Goal: Task Accomplishment & Management: Manage account settings

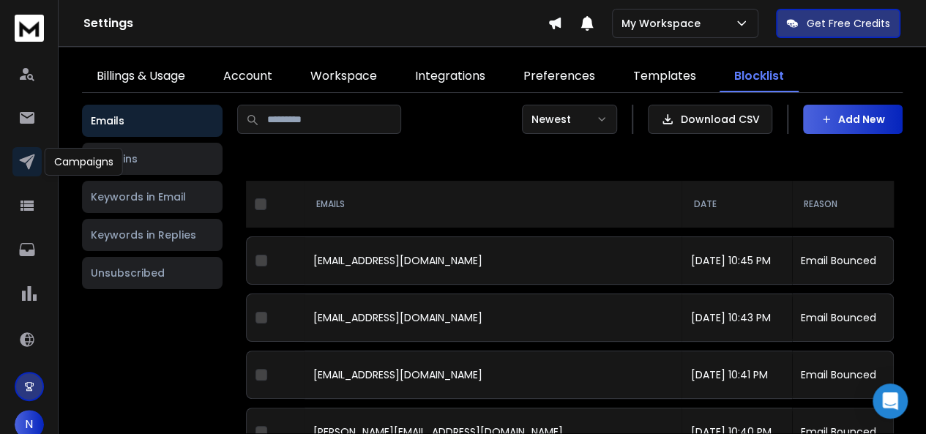
click at [23, 162] on icon at bounding box center [26, 161] width 15 height 15
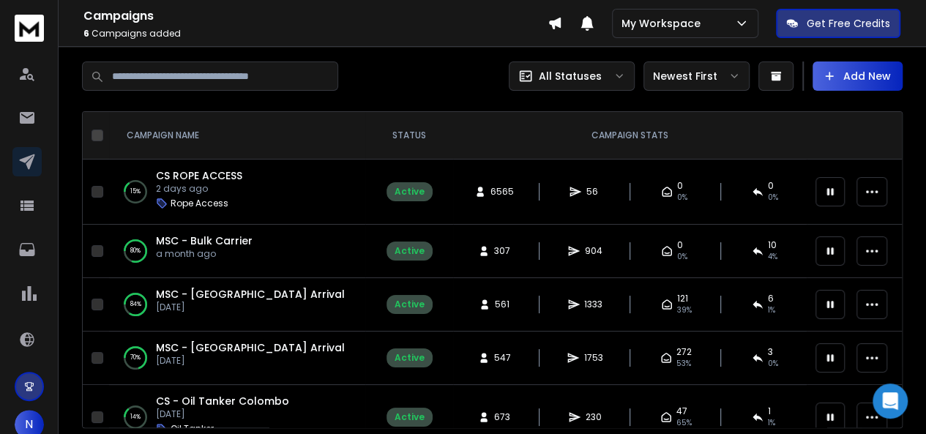
click at [228, 188] on p "2 days ago" at bounding box center [199, 189] width 86 height 12
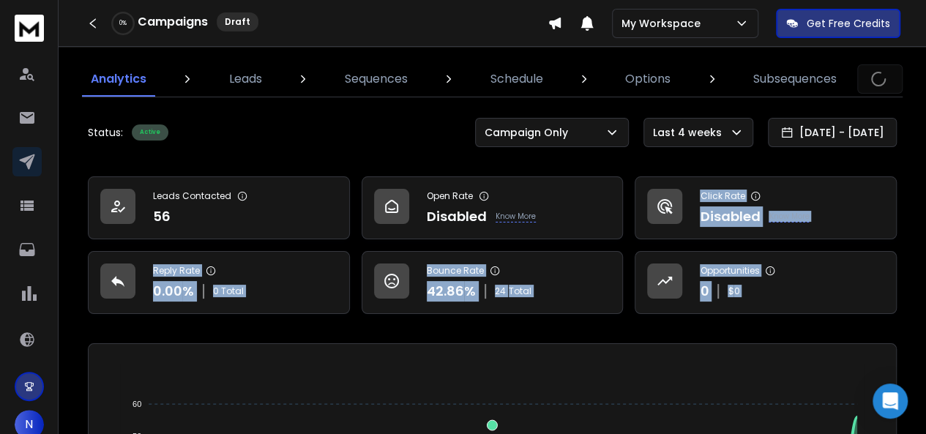
click at [574, 231] on div "Get only verified leads with our AI-powered Lead Finder, starting at $22/mo Try…" at bounding box center [463, 217] width 926 height 434
click at [568, 274] on link "Bounce Rate 42.86 % 24 Total" at bounding box center [493, 282] width 262 height 63
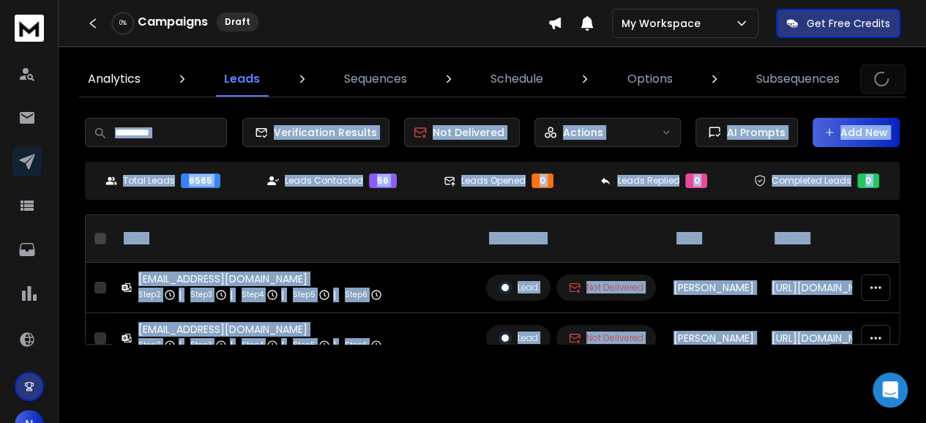
click at [94, 80] on p "Analytics" at bounding box center [114, 79] width 53 height 18
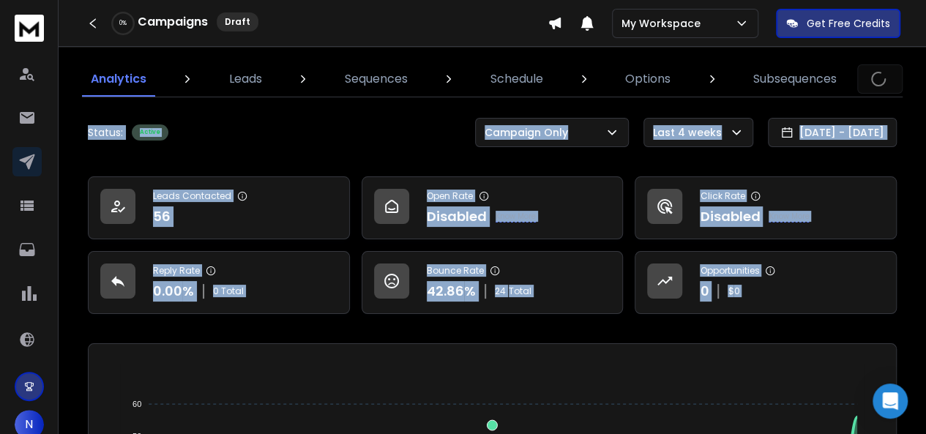
click at [578, 206] on link "Open Rate Disabled Know More" at bounding box center [493, 207] width 262 height 63
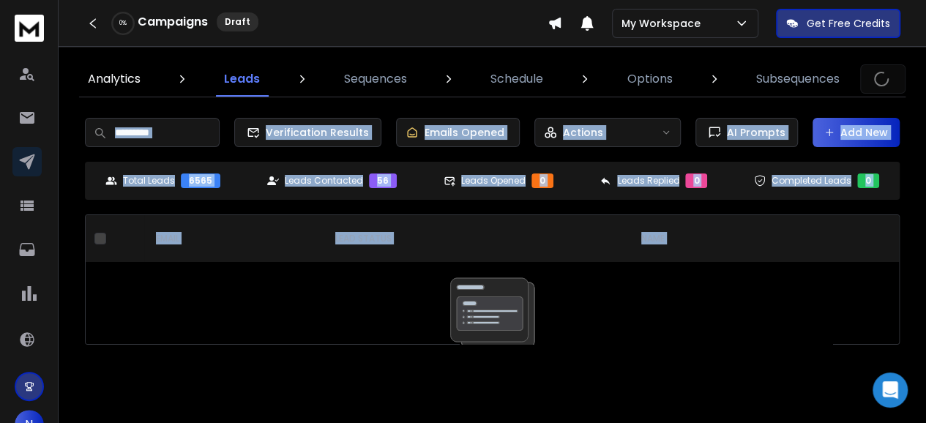
click at [118, 75] on p "Analytics" at bounding box center [114, 79] width 53 height 18
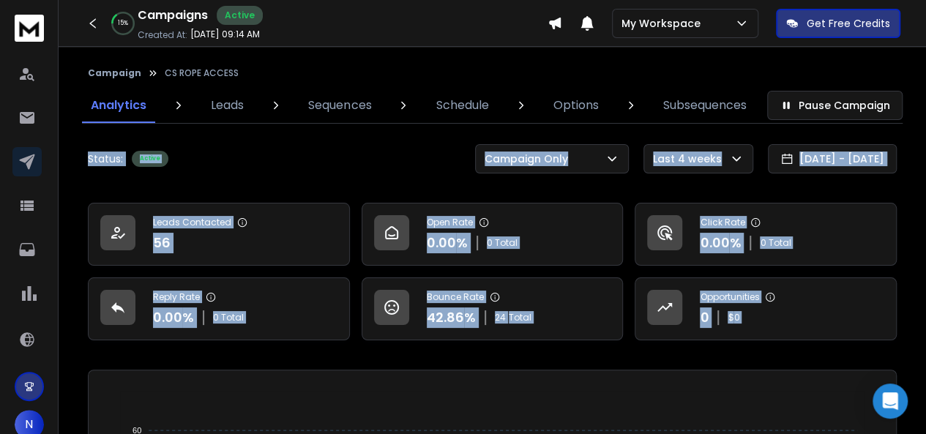
click at [573, 310] on link "Bounce Rate 42.86 % 24 Total" at bounding box center [493, 308] width 262 height 63
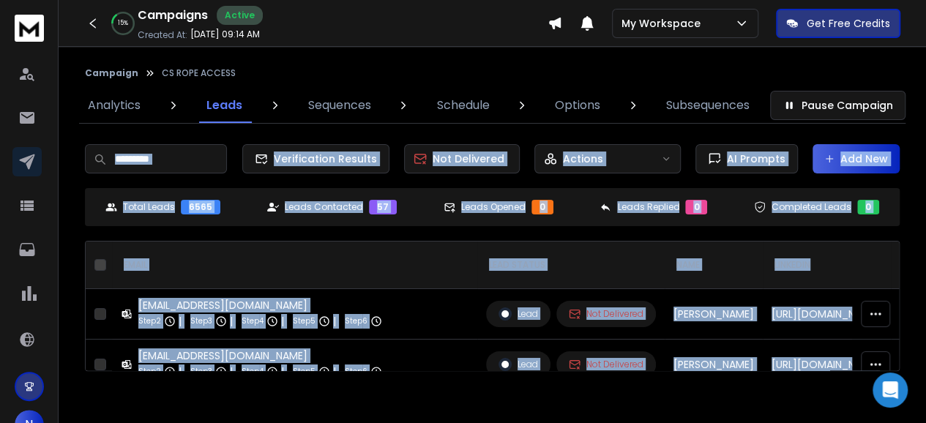
click at [499, 266] on th "LEAD STATUS" at bounding box center [570, 266] width 187 height 48
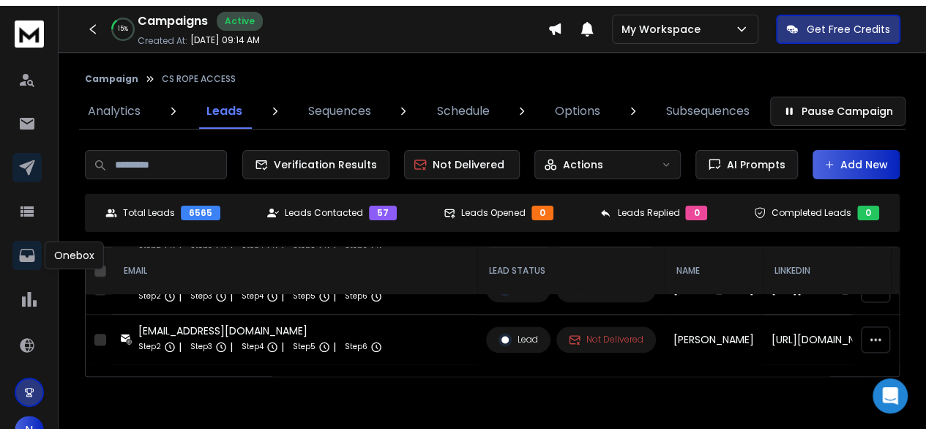
scroll to position [11, 0]
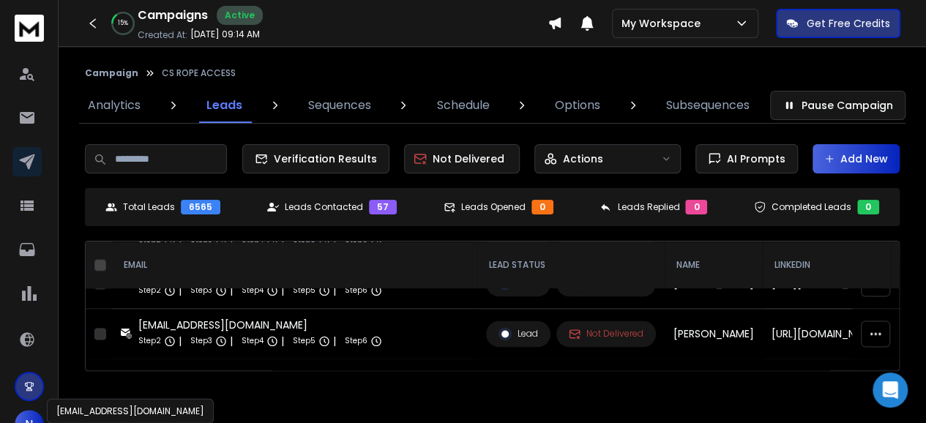
click at [31, 411] on span "N" at bounding box center [29, 424] width 29 height 29
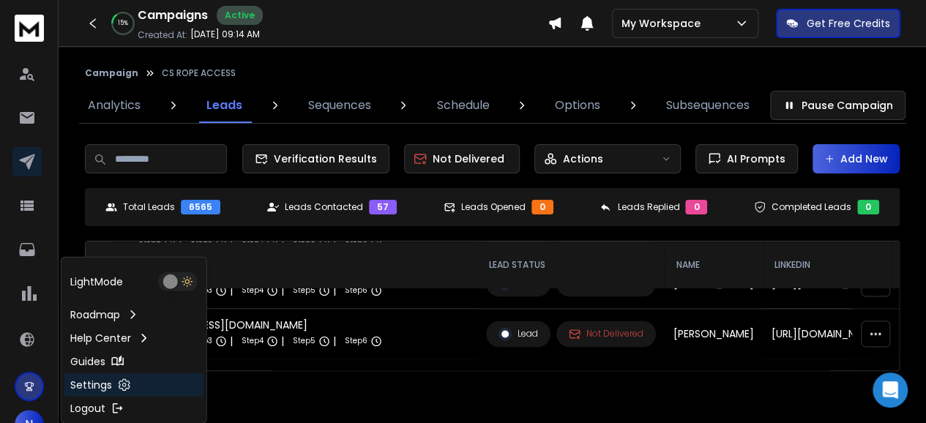
click at [97, 389] on p "Settings" at bounding box center [91, 385] width 42 height 15
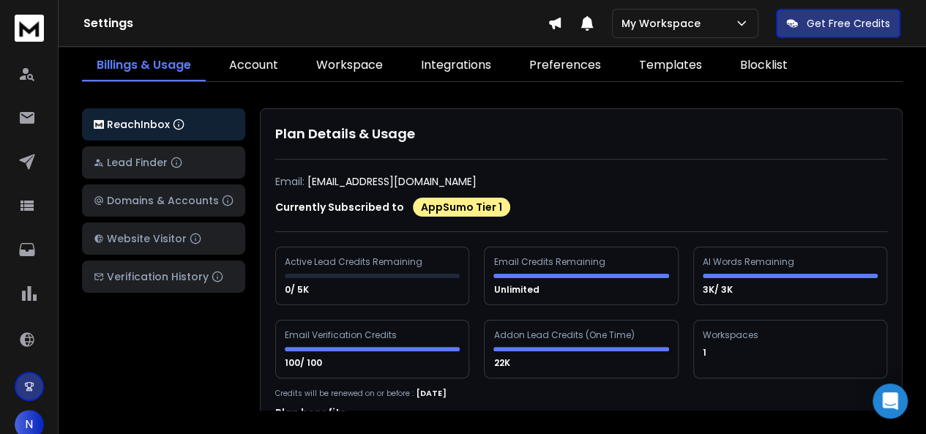
click at [773, 65] on link "Blocklist" at bounding box center [764, 66] width 77 height 31
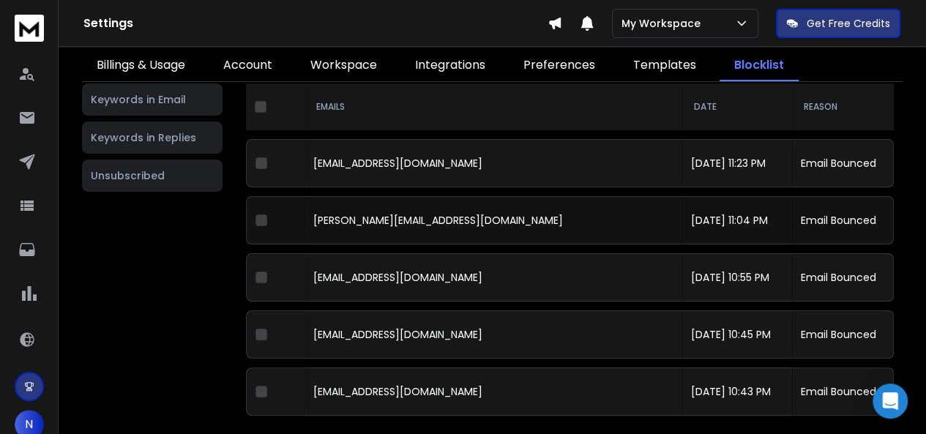
scroll to position [127, 0]
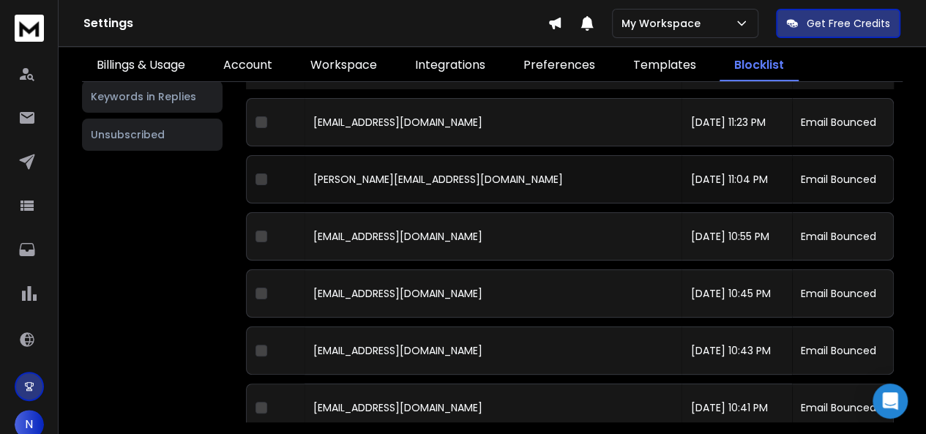
click at [258, 178] on button "button" at bounding box center [262, 180] width 12 height 12
click at [268, 241] on td at bounding box center [275, 236] width 59 height 48
click at [255, 238] on td at bounding box center [275, 236] width 59 height 48
click at [261, 293] on button "button" at bounding box center [262, 294] width 12 height 12
click at [258, 234] on button "button" at bounding box center [262, 237] width 12 height 12
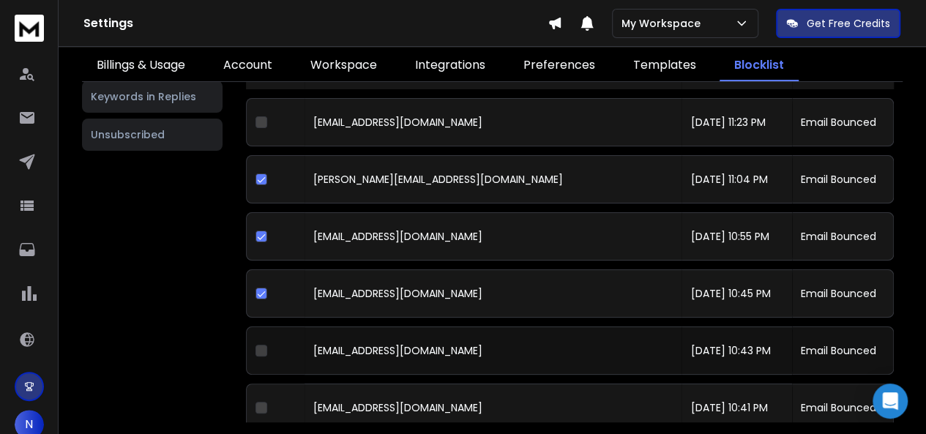
click at [259, 354] on button "button" at bounding box center [262, 351] width 12 height 12
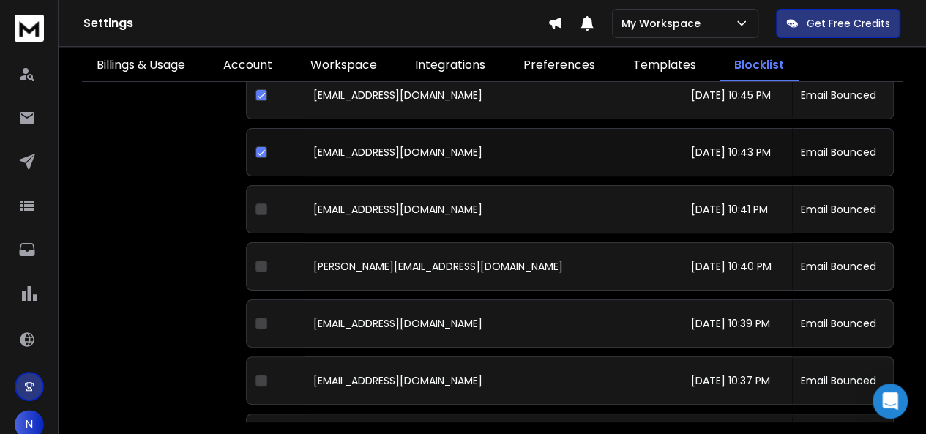
scroll to position [332, 0]
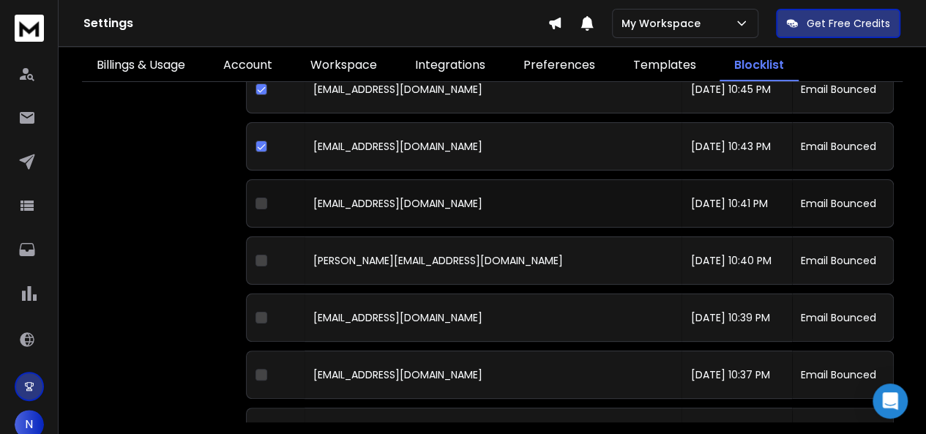
click at [259, 201] on button "button" at bounding box center [262, 204] width 12 height 12
click at [260, 264] on td at bounding box center [275, 260] width 59 height 48
click at [261, 316] on button "button" at bounding box center [262, 318] width 12 height 12
click at [258, 256] on button "button" at bounding box center [262, 261] width 12 height 12
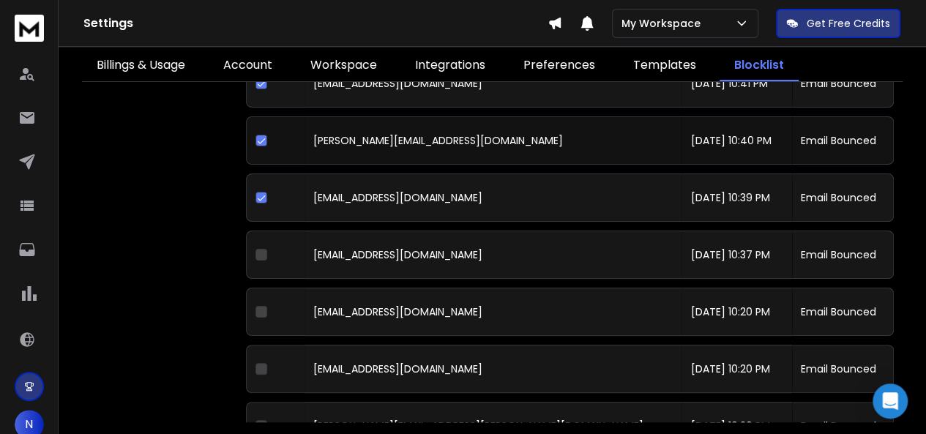
scroll to position [452, 0]
click at [260, 252] on button "button" at bounding box center [262, 254] width 12 height 12
click at [263, 311] on button "button" at bounding box center [262, 311] width 12 height 12
click at [261, 367] on button "button" at bounding box center [262, 368] width 12 height 12
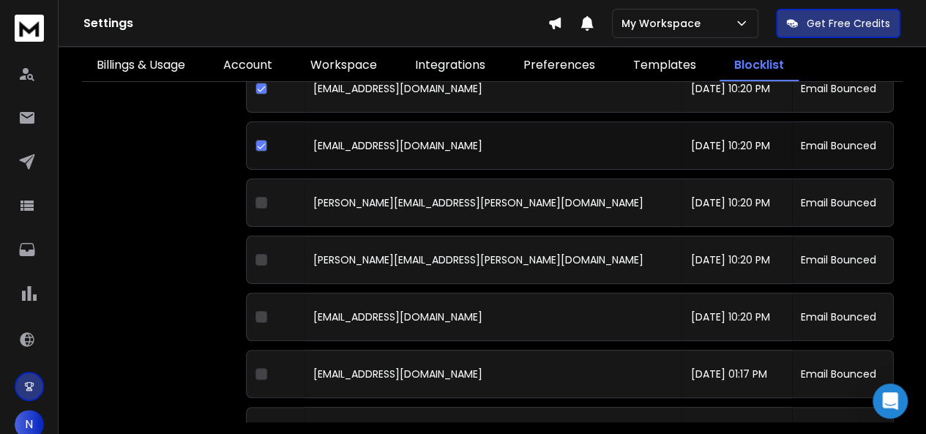
scroll to position [676, 0]
click at [260, 196] on button "button" at bounding box center [262, 202] width 12 height 12
click at [256, 257] on button "button" at bounding box center [262, 259] width 12 height 12
click at [269, 316] on td at bounding box center [275, 316] width 59 height 48
click at [261, 370] on button "button" at bounding box center [262, 374] width 12 height 12
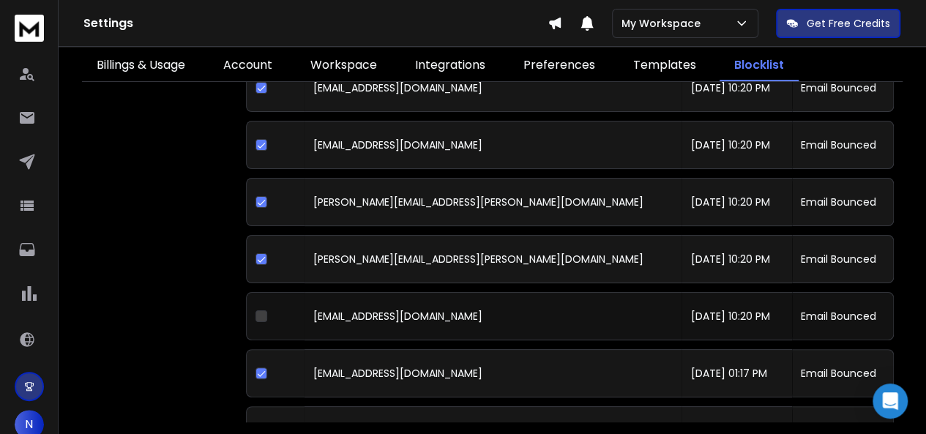
click at [261, 310] on button "button" at bounding box center [262, 316] width 12 height 12
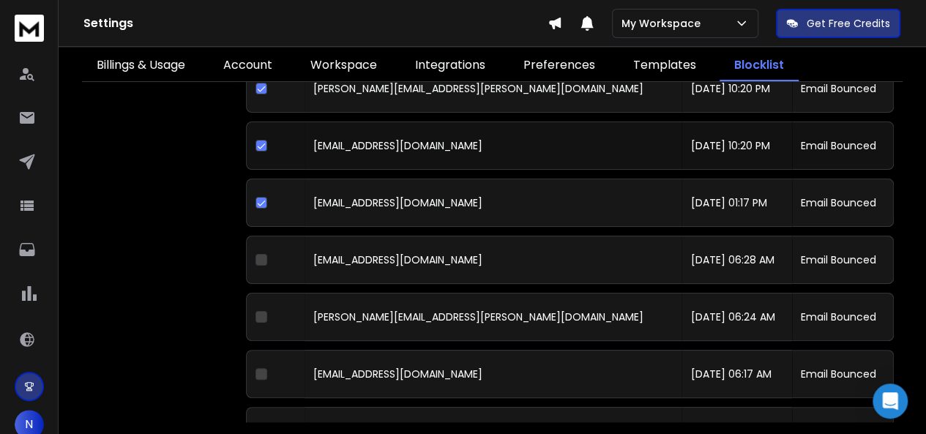
scroll to position [848, 0]
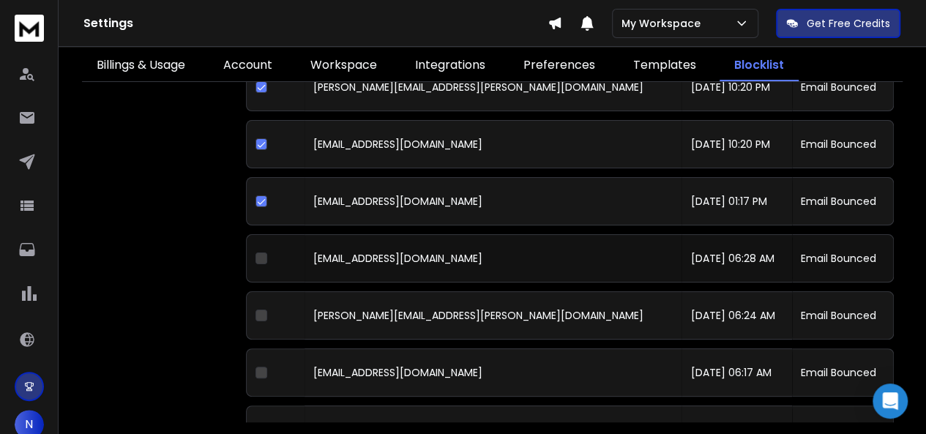
click at [257, 253] on button "button" at bounding box center [262, 259] width 12 height 12
click at [258, 310] on button "button" at bounding box center [262, 316] width 12 height 12
click at [258, 253] on button "button" at bounding box center [262, 259] width 12 height 12
click at [256, 367] on button "button" at bounding box center [262, 373] width 12 height 12
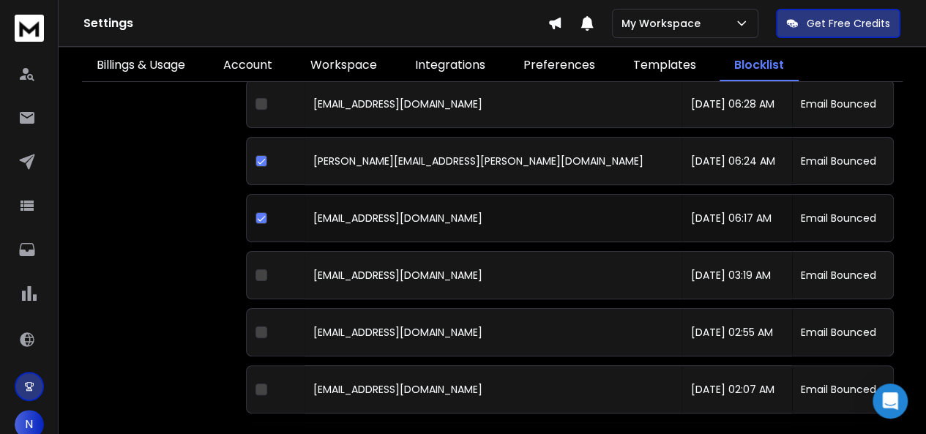
scroll to position [1003, 0]
click at [255, 209] on td at bounding box center [275, 217] width 59 height 48
click at [260, 212] on button "button" at bounding box center [262, 218] width 12 height 12
click at [261, 269] on button "button" at bounding box center [262, 275] width 12 height 12
click at [259, 269] on button "button" at bounding box center [262, 275] width 12 height 12
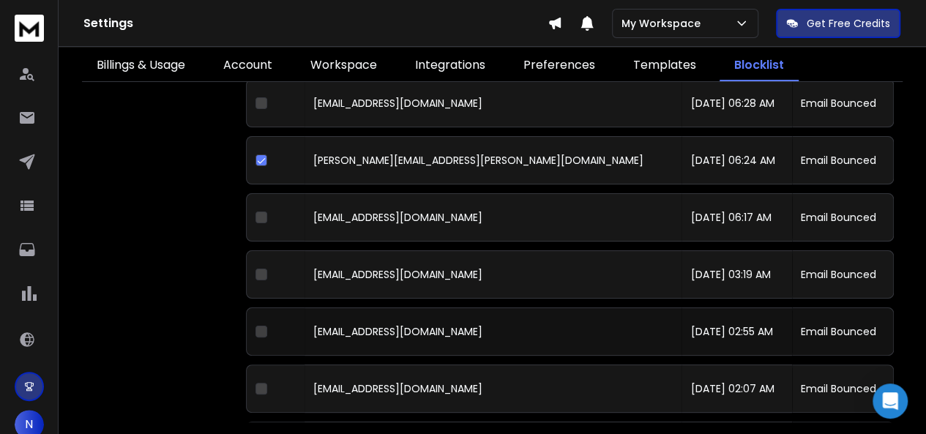
click at [257, 333] on td at bounding box center [275, 332] width 59 height 48
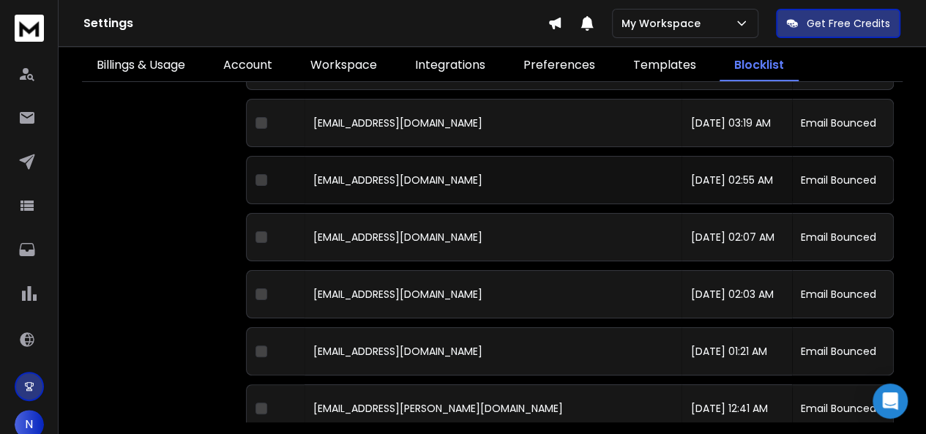
scroll to position [1166, 0]
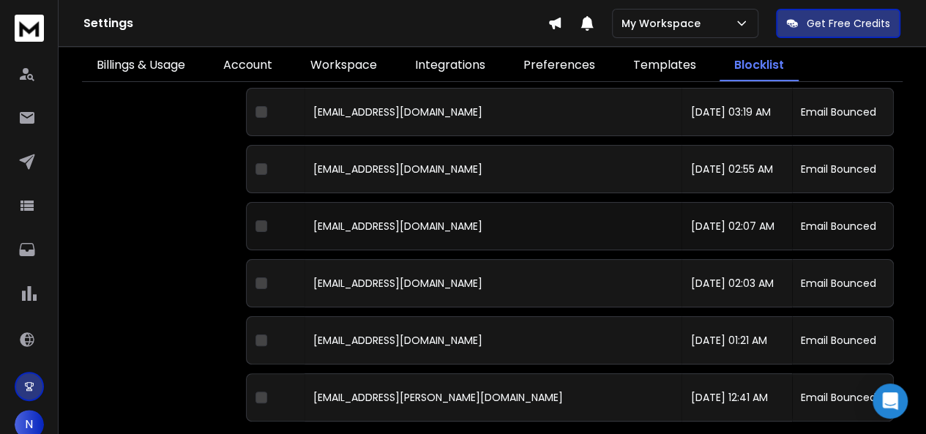
click at [261, 220] on button "button" at bounding box center [262, 226] width 12 height 12
click at [264, 277] on button "button" at bounding box center [262, 283] width 12 height 12
click at [261, 335] on button "button" at bounding box center [262, 341] width 12 height 12
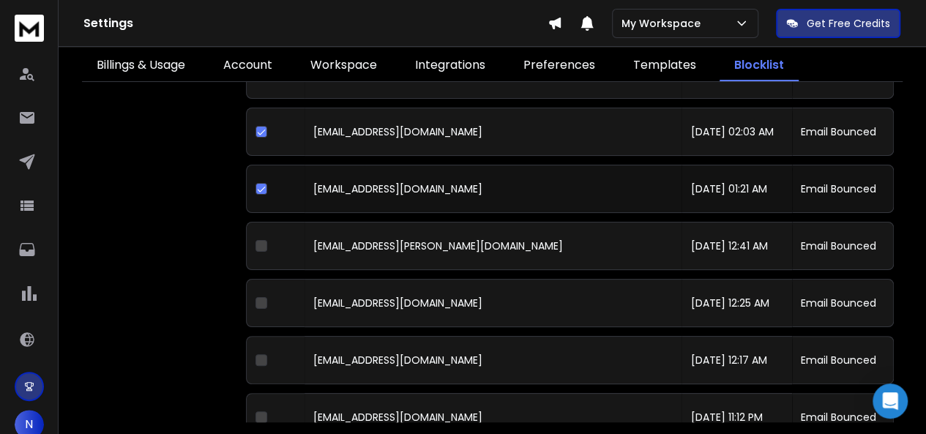
scroll to position [1318, 0]
click at [261, 239] on button "button" at bounding box center [262, 245] width 12 height 12
click at [255, 301] on td at bounding box center [275, 302] width 59 height 48
click at [260, 297] on button "button" at bounding box center [262, 303] width 12 height 12
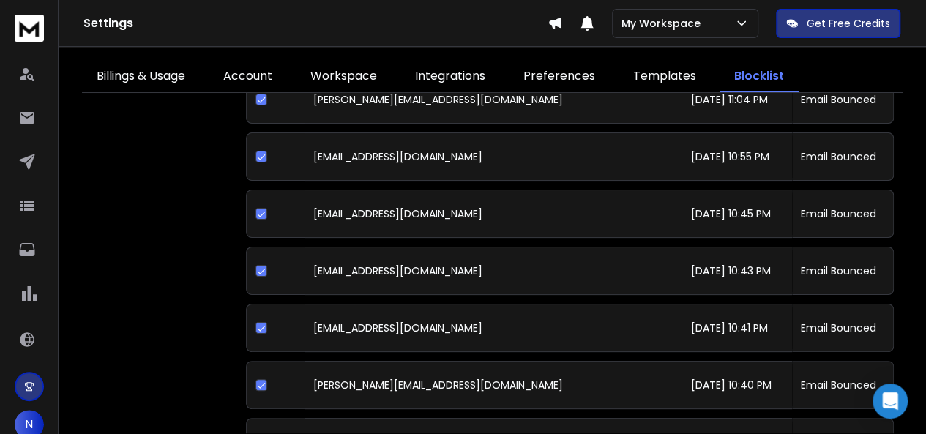
scroll to position [0, 0]
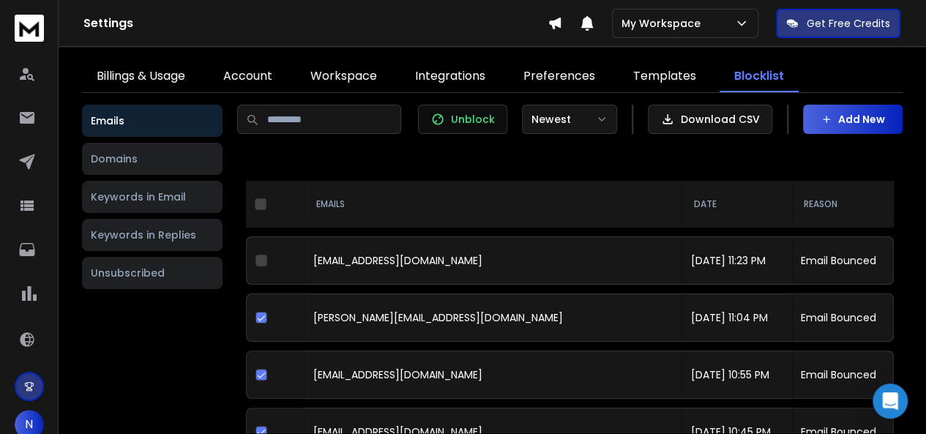
click at [461, 111] on button "Unblock" at bounding box center [462, 119] width 89 height 29
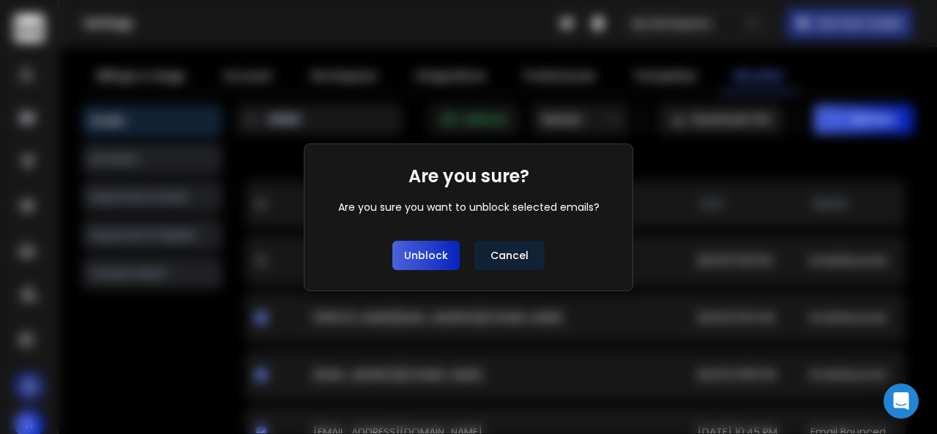
click at [419, 244] on button "Unblock" at bounding box center [425, 255] width 67 height 29
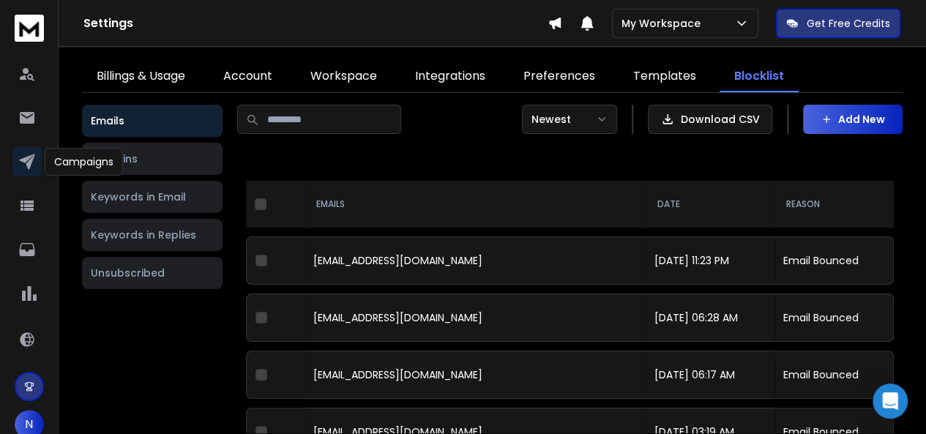
click at [21, 163] on icon at bounding box center [27, 162] width 18 height 18
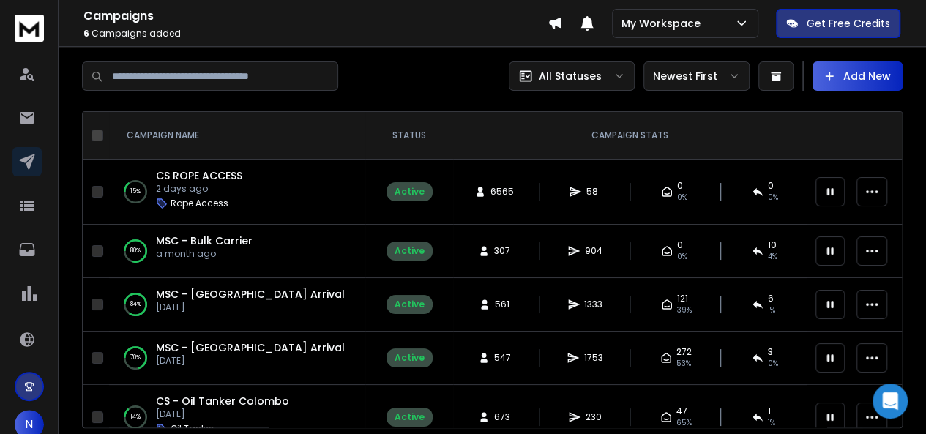
click at [272, 183] on div "15 % CS ROPE ACCESS [DATE] Rope Access" at bounding box center [237, 191] width 227 height 47
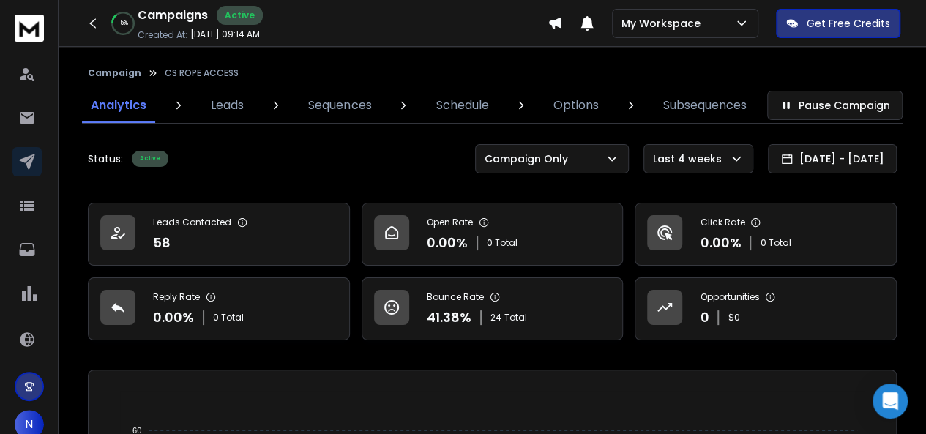
click at [579, 311] on link "Bounce Rate 41.38 % 24 Total" at bounding box center [493, 308] width 262 height 63
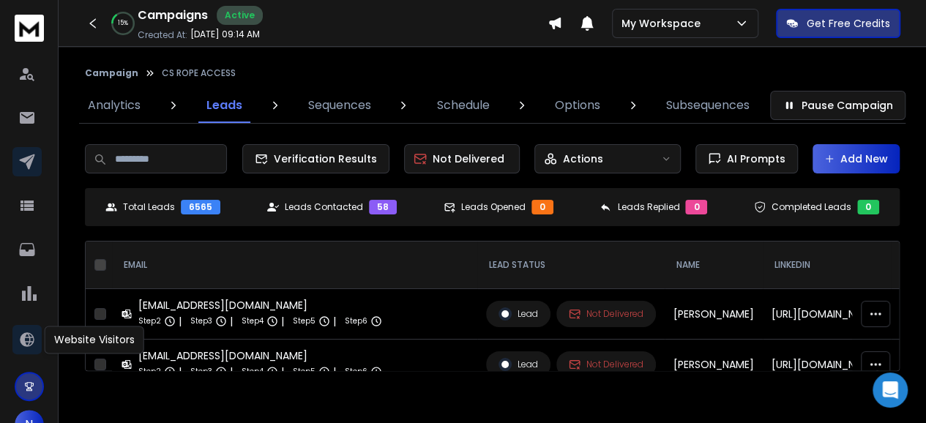
scroll to position [11, 0]
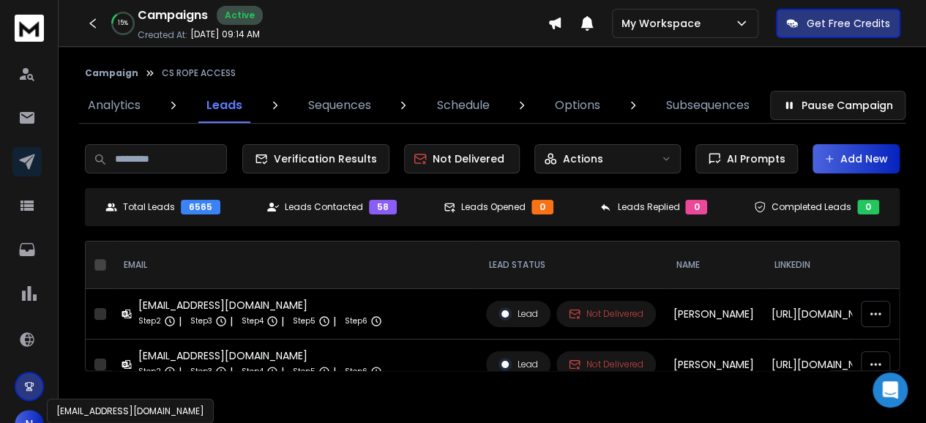
click at [33, 413] on span "N" at bounding box center [29, 424] width 29 height 29
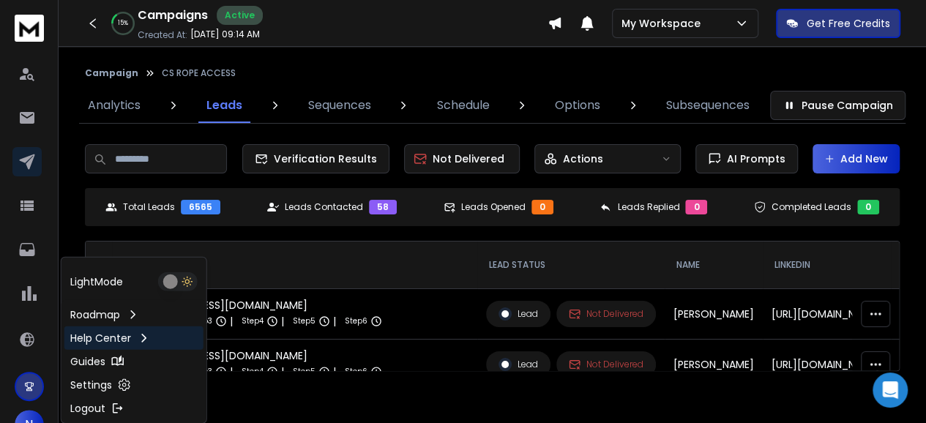
click at [31, 416] on span "N" at bounding box center [29, 424] width 29 height 29
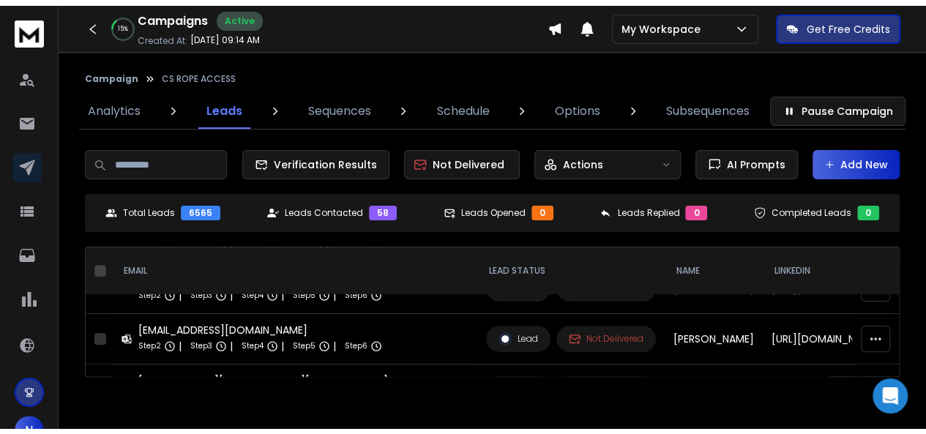
scroll to position [285, 0]
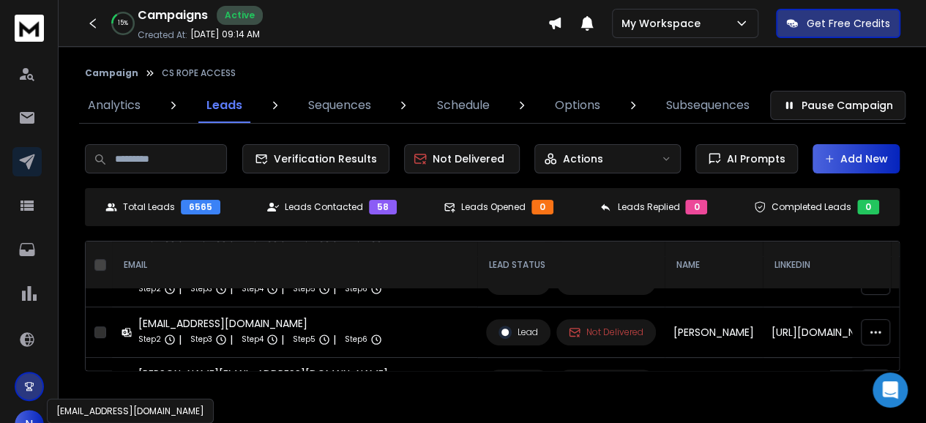
click at [31, 417] on span "N" at bounding box center [29, 424] width 29 height 29
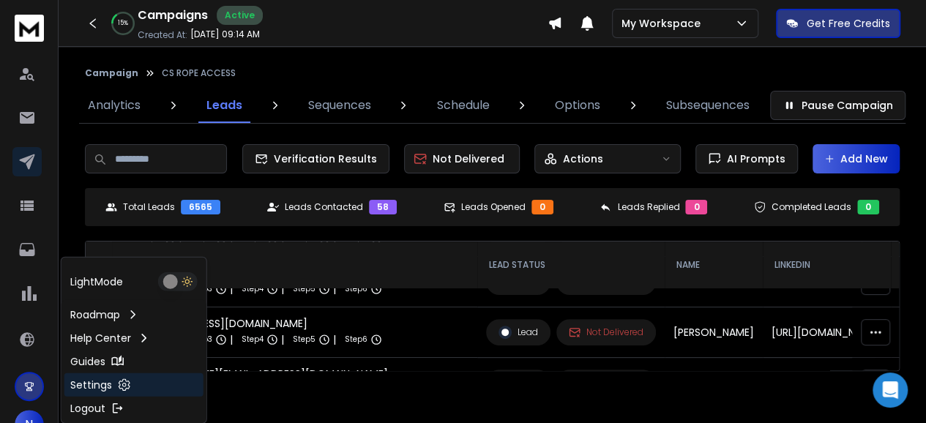
click at [92, 387] on p "Settings" at bounding box center [91, 385] width 42 height 15
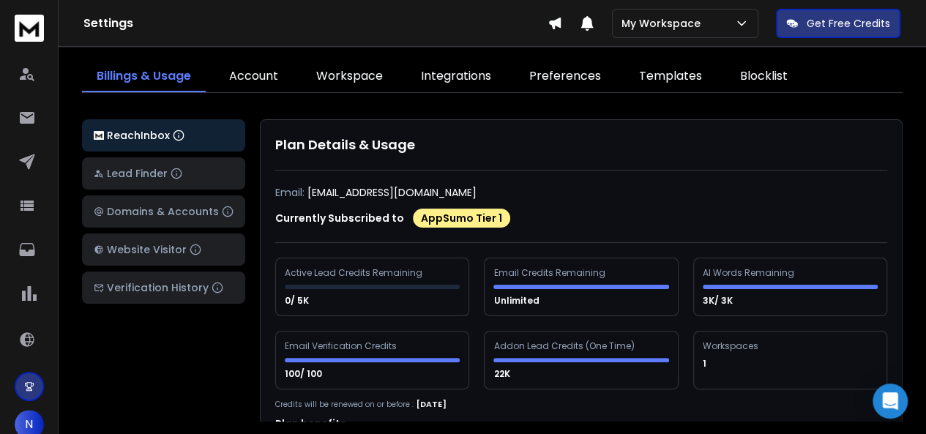
click at [756, 81] on link "Blocklist" at bounding box center [764, 77] width 77 height 31
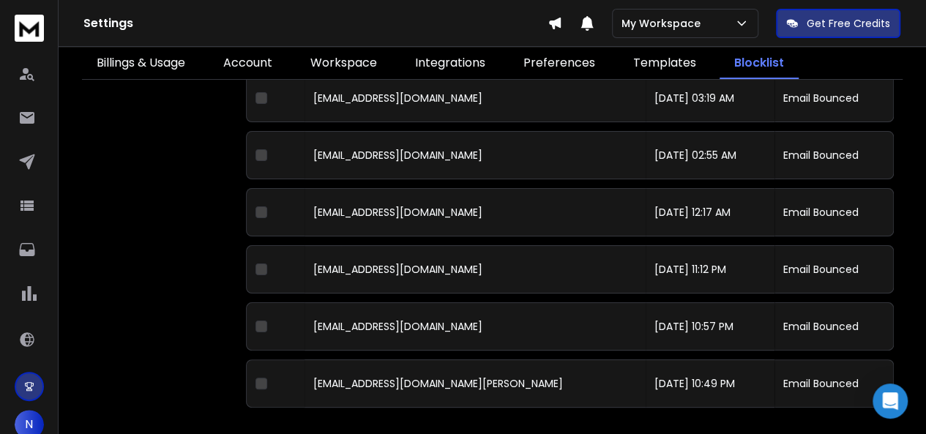
scroll to position [247, 0]
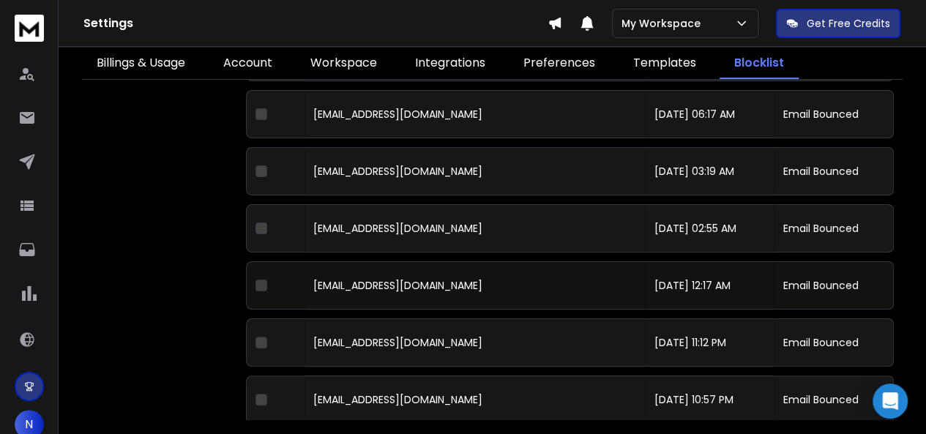
click at [256, 280] on button "button" at bounding box center [262, 286] width 12 height 12
click at [261, 223] on button "button" at bounding box center [262, 229] width 12 height 12
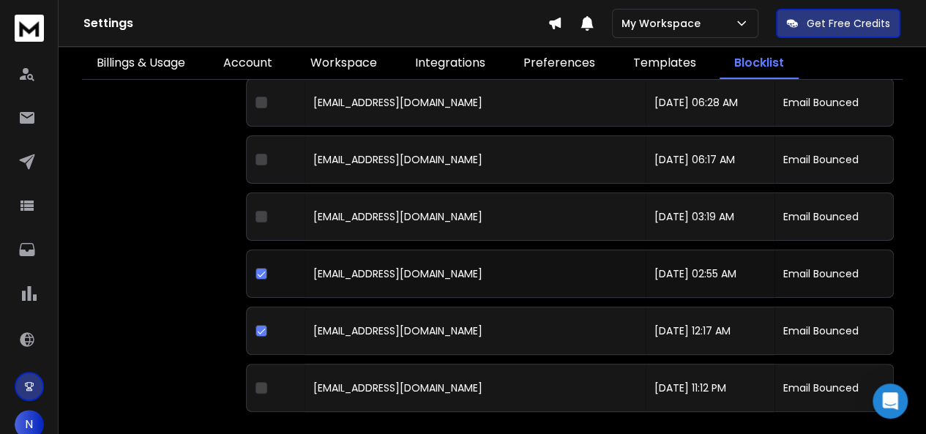
scroll to position [201, 0]
click at [260, 277] on button "button" at bounding box center [262, 275] width 12 height 12
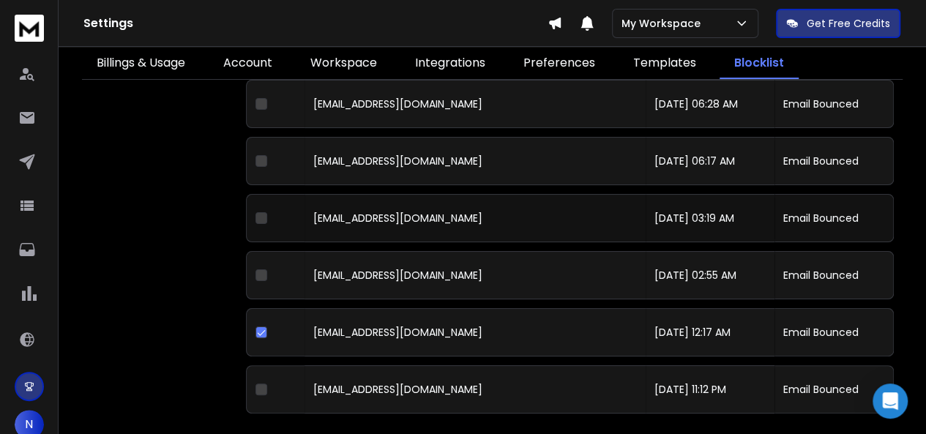
click at [261, 217] on button "button" at bounding box center [262, 218] width 12 height 12
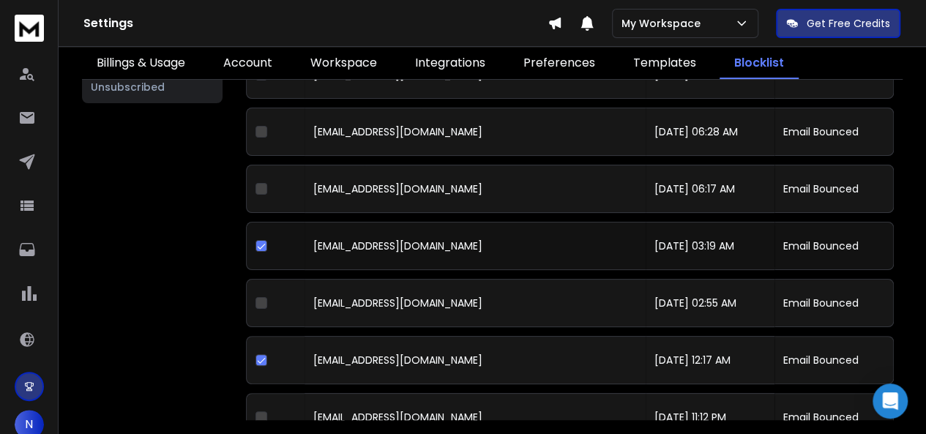
scroll to position [0, 0]
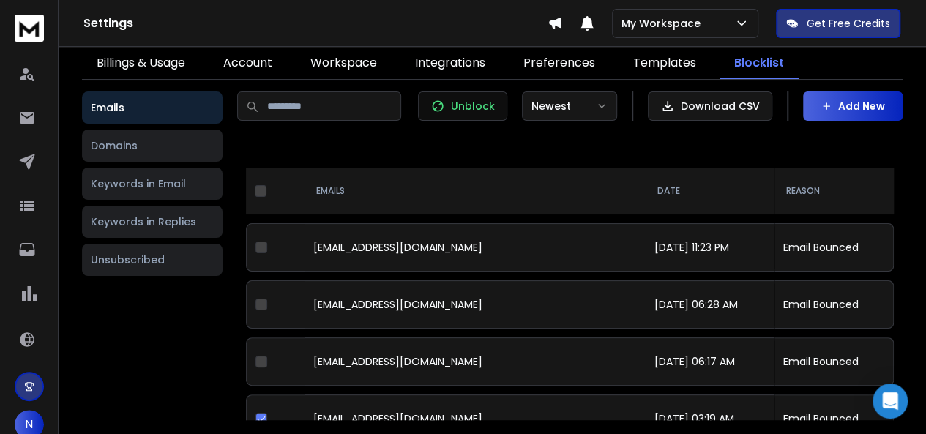
click at [478, 102] on button "Unblock" at bounding box center [462, 106] width 89 height 29
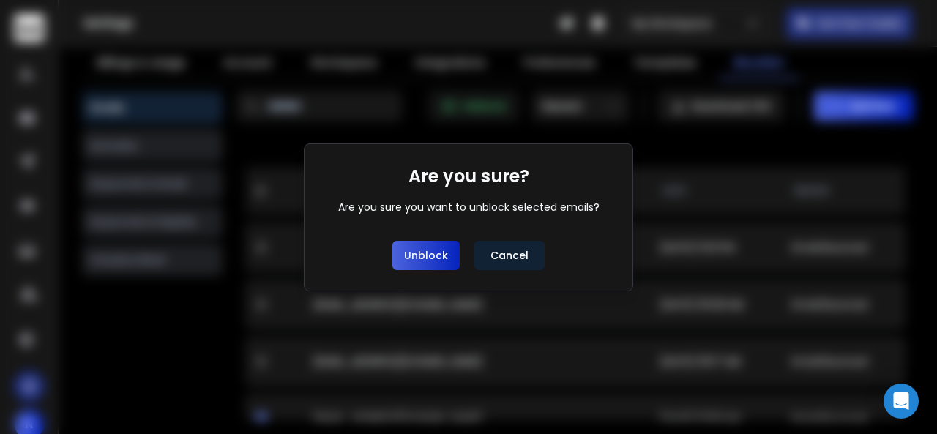
click at [433, 253] on button "Unblock" at bounding box center [425, 255] width 67 height 29
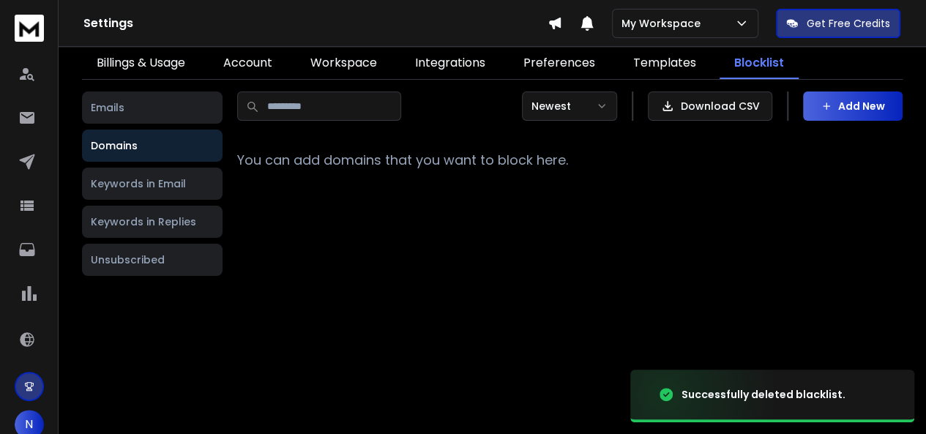
click at [148, 153] on button "Domains" at bounding box center [152, 146] width 141 height 32
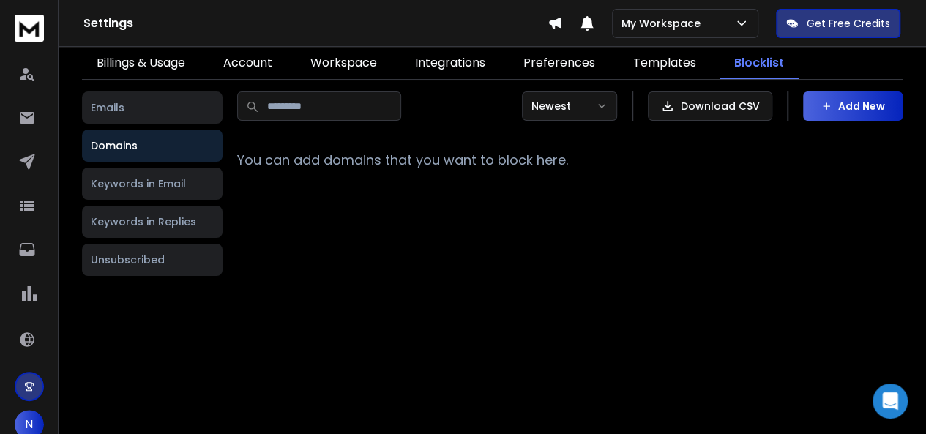
click at [565, 72] on link "Preferences" at bounding box center [559, 63] width 101 height 31
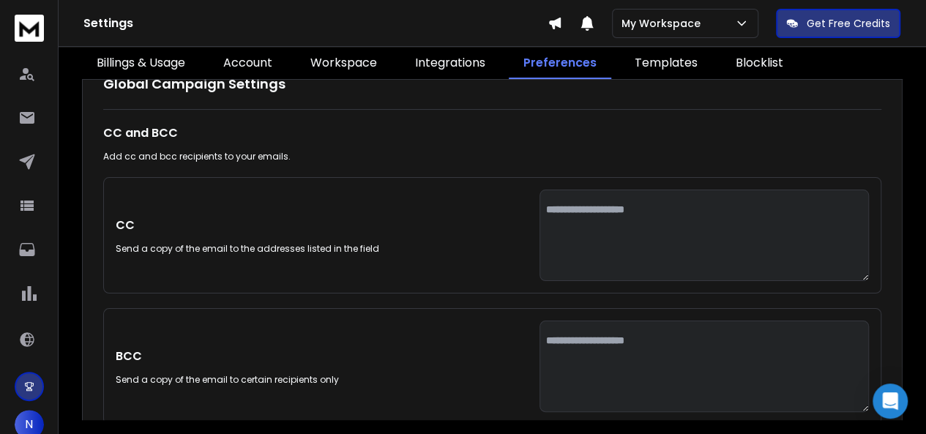
scroll to position [703, 0]
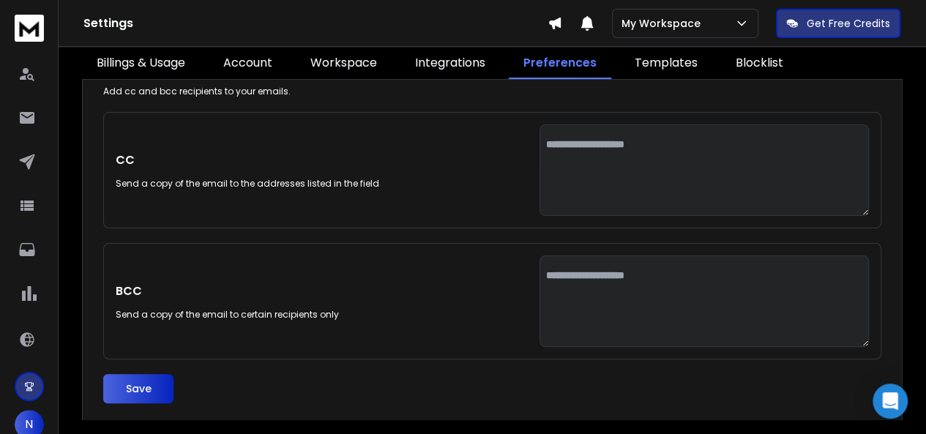
click at [673, 70] on link "Templates" at bounding box center [666, 63] width 92 height 31
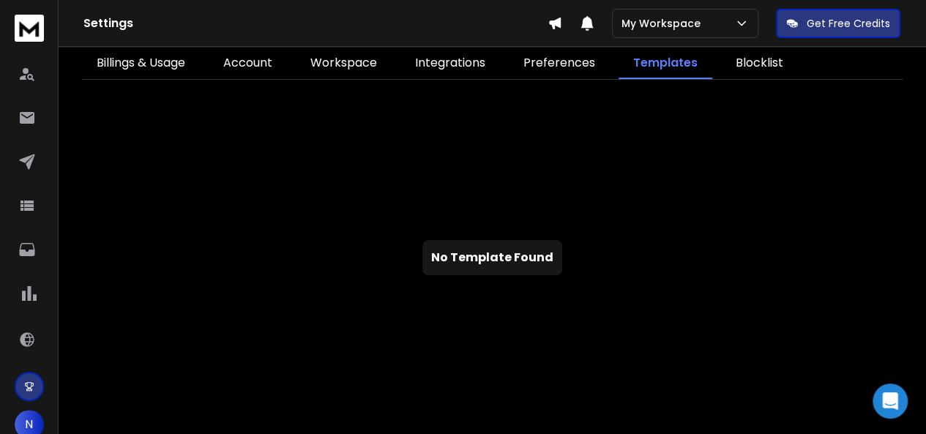
click at [445, 64] on link "Integrations" at bounding box center [450, 63] width 100 height 31
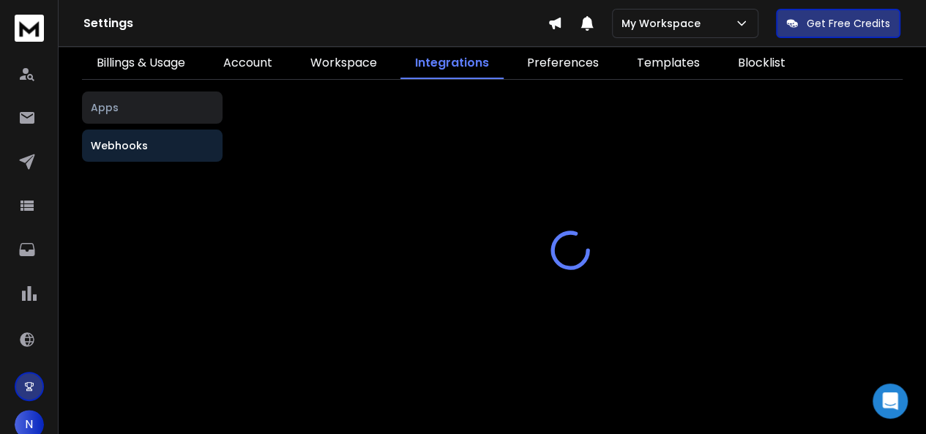
click at [141, 148] on button "Webhooks" at bounding box center [152, 146] width 141 height 32
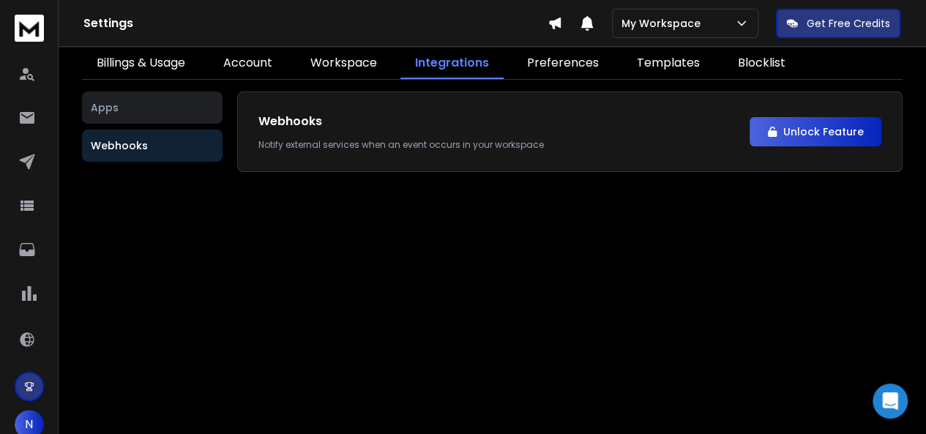
click at [347, 67] on link "Workspace" at bounding box center [344, 63] width 96 height 31
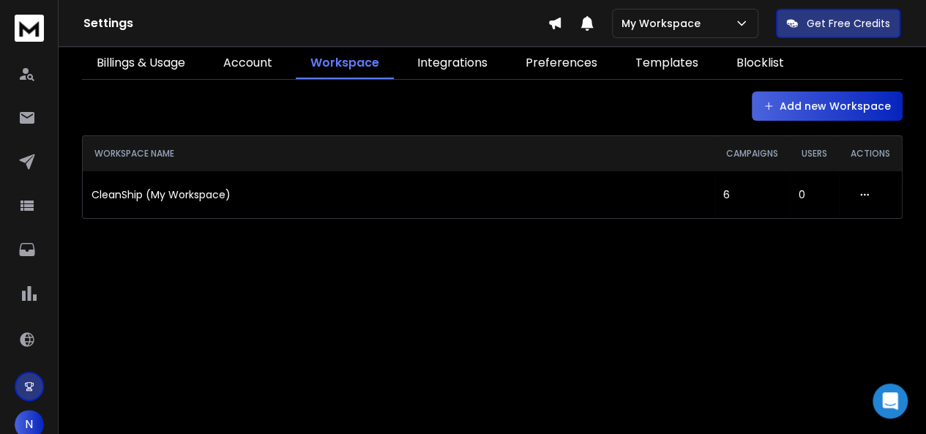
click at [245, 70] on link "Account" at bounding box center [248, 63] width 78 height 31
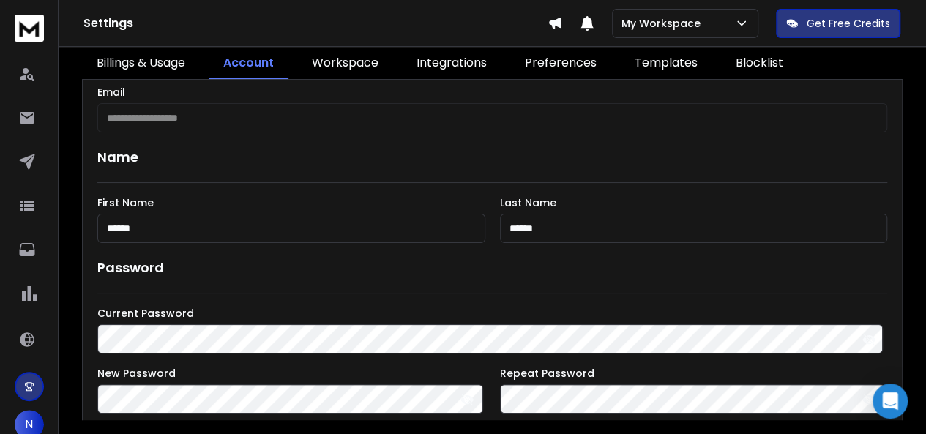
scroll to position [78, 0]
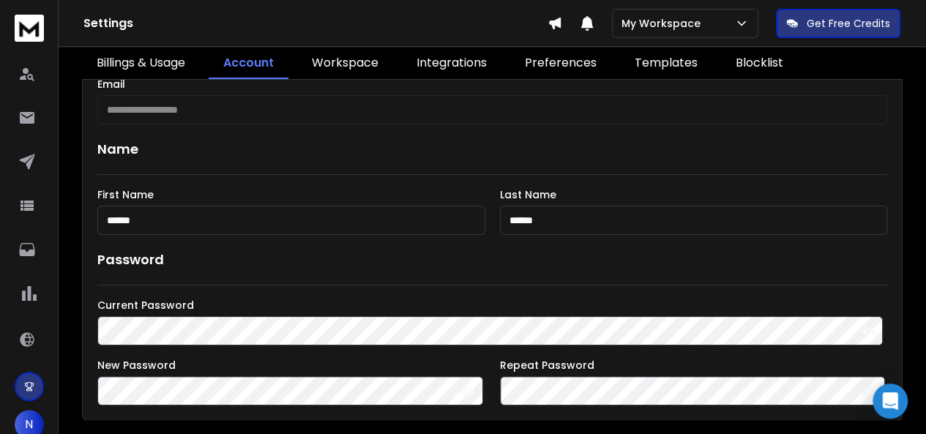
click at [132, 75] on link "Billings & Usage" at bounding box center [141, 63] width 118 height 31
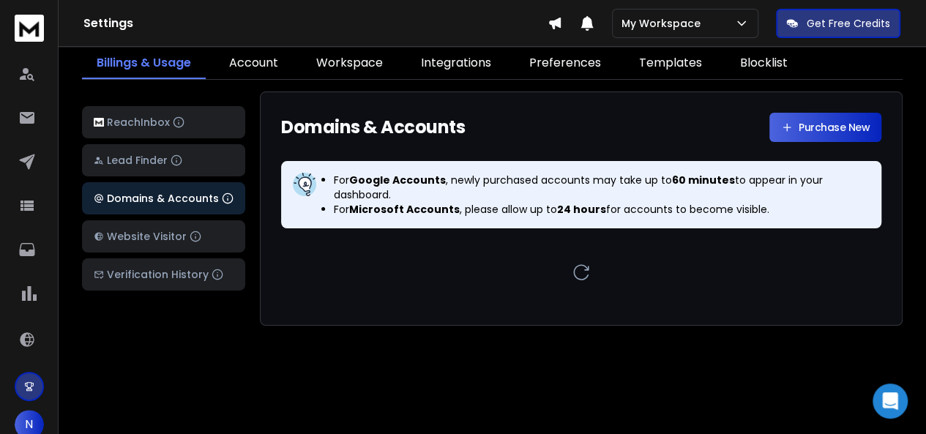
click at [144, 201] on button "Domains & Accounts" at bounding box center [163, 198] width 163 height 32
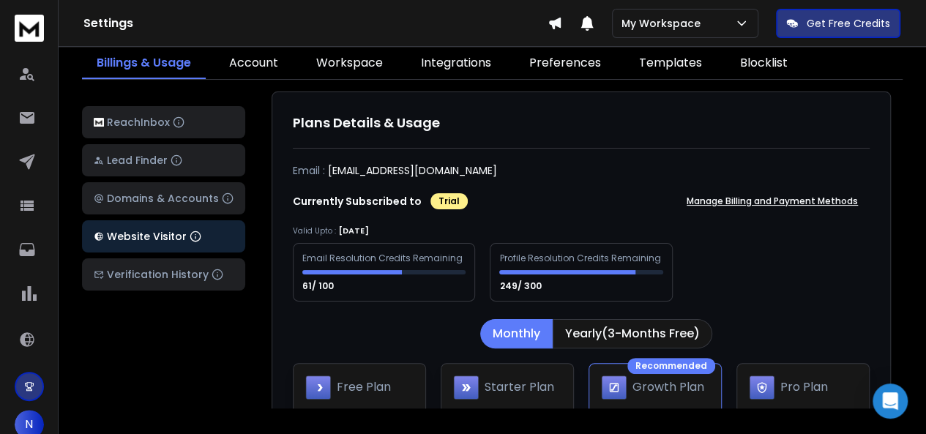
click at [149, 234] on button "Website Visitor" at bounding box center [163, 236] width 163 height 32
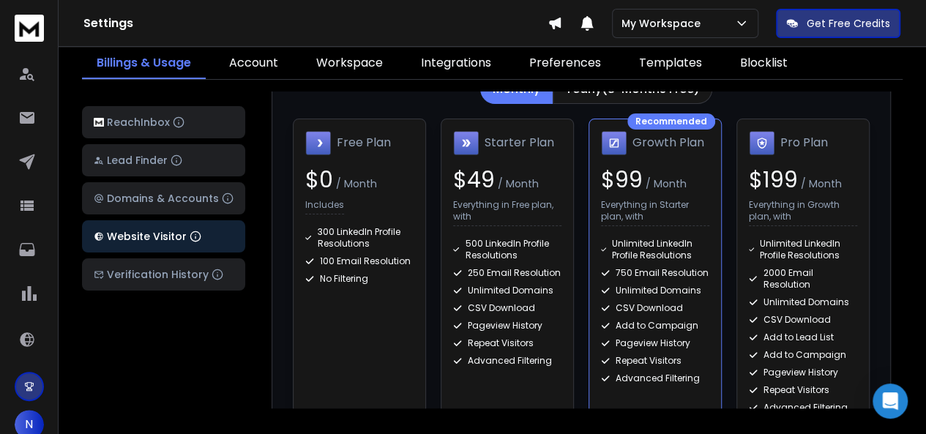
scroll to position [243, 0]
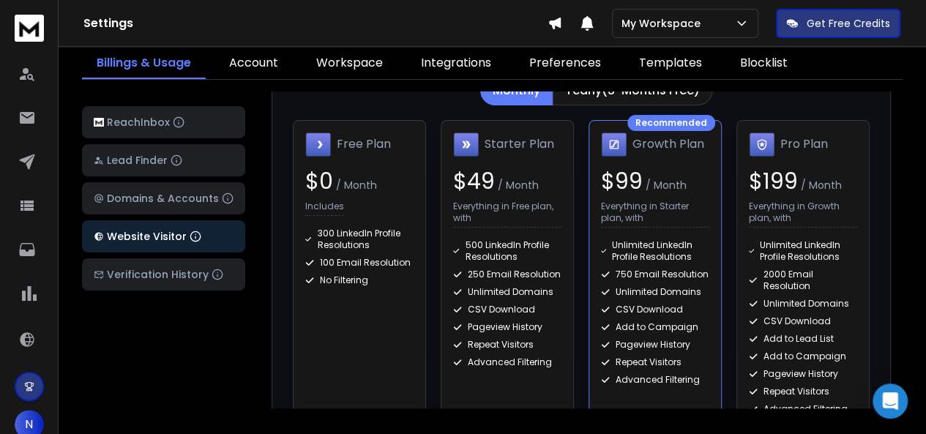
click at [313, 142] on img at bounding box center [318, 145] width 26 height 25
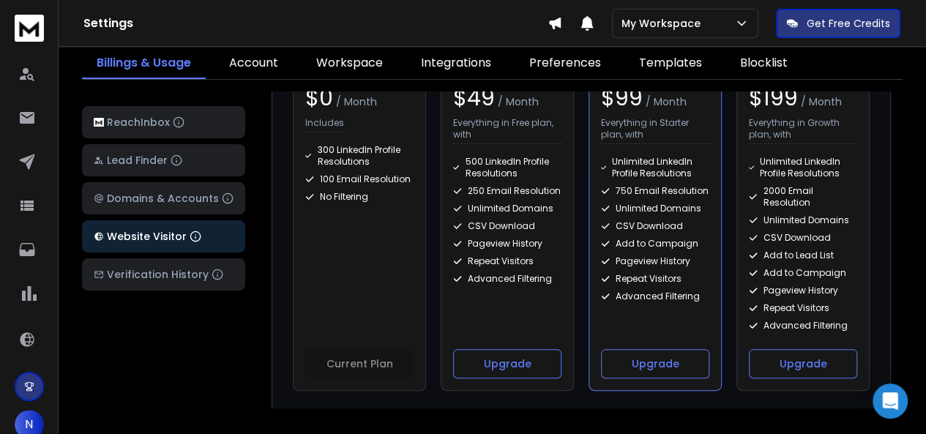
scroll to position [327, 0]
drag, startPoint x: 365, startPoint y: 160, endPoint x: 329, endPoint y: 151, distance: 36.2
click at [329, 151] on div "300 LinkedIn Profile Resolutions" at bounding box center [359, 155] width 108 height 23
copy div "LinkedIn Profile Resolutions"
click at [40, 24] on img at bounding box center [29, 28] width 29 height 27
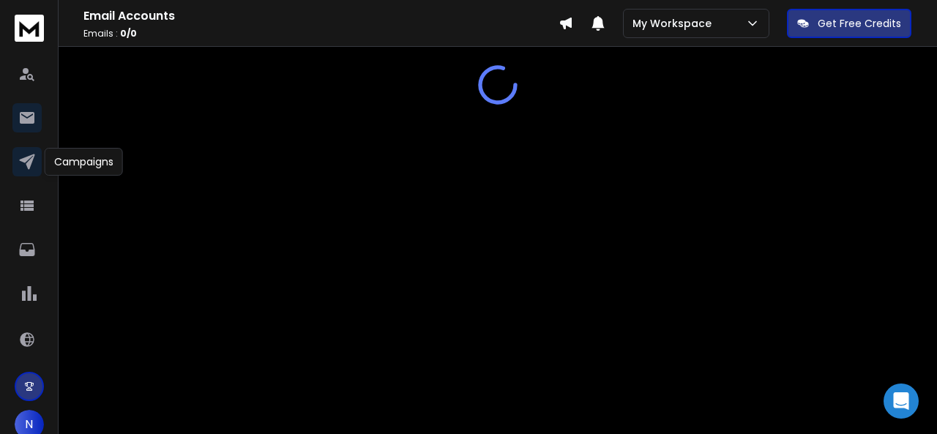
click at [26, 172] on link at bounding box center [26, 161] width 29 height 29
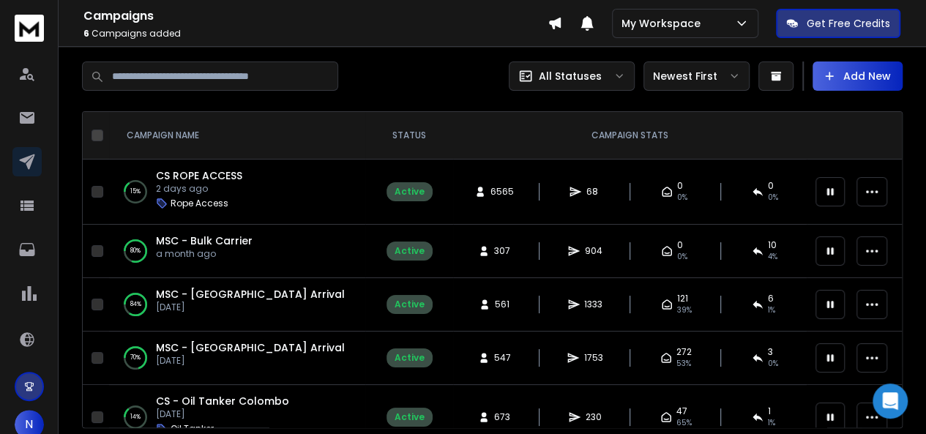
click at [258, 187] on div "15 % CS ROPE ACCESS [DATE] Rope Access" at bounding box center [237, 191] width 227 height 47
